Goal: Find specific page/section: Find specific page/section

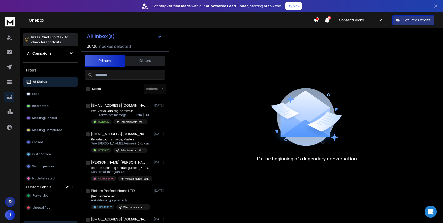
click at [136, 63] on button "Others" at bounding box center [145, 60] width 40 height 11
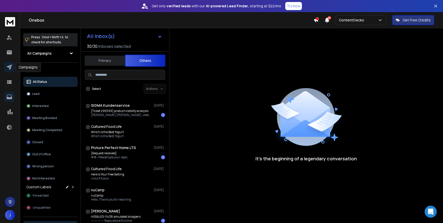
click at [10, 69] on icon at bounding box center [9, 67] width 5 height 5
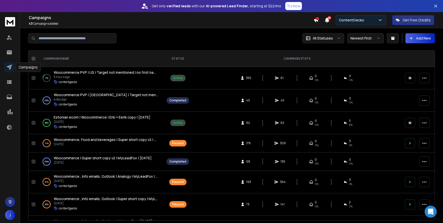
click at [361, 21] on p "ContentGecko" at bounding box center [352, 20] width 27 height 5
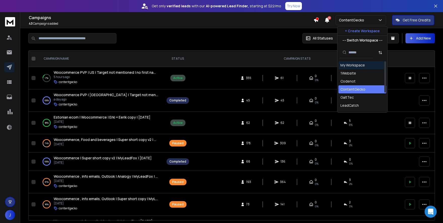
click at [348, 63] on div "My Workspace" at bounding box center [352, 65] width 24 height 5
